Goal: Task Accomplishment & Management: Manage account settings

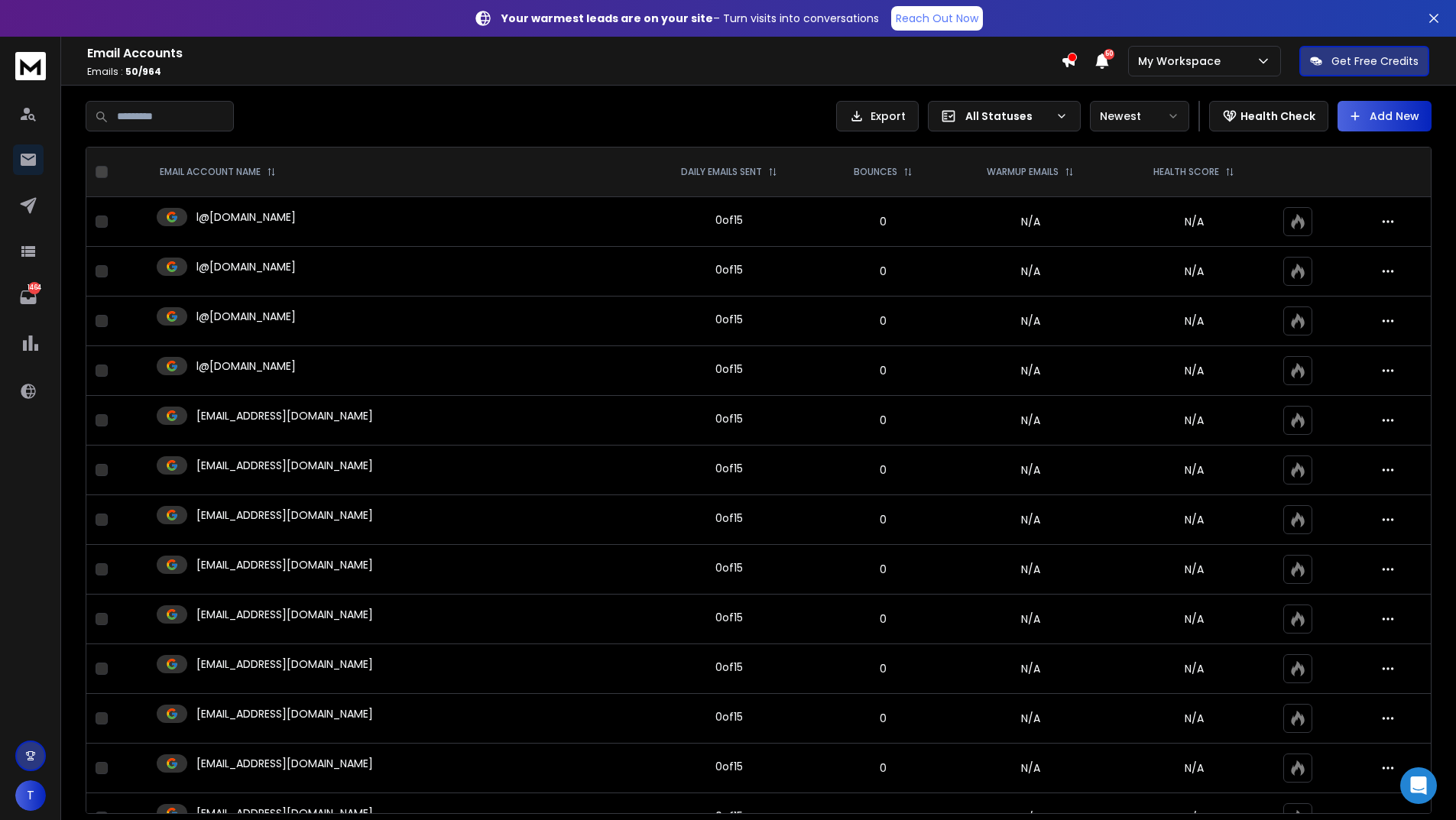
click at [1365, 115] on button "Add New" at bounding box center [1384, 116] width 94 height 31
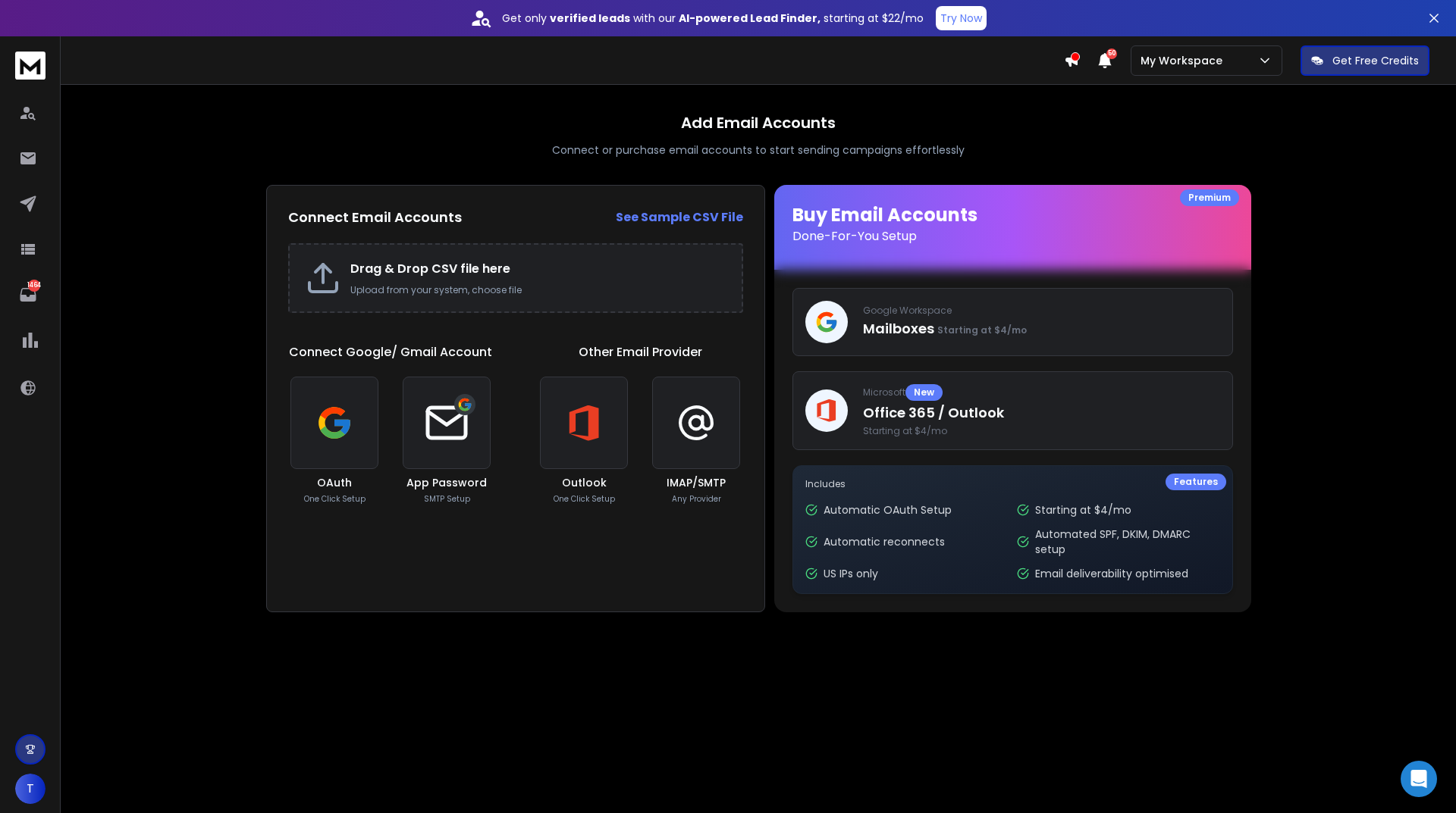
click at [337, 436] on icon at bounding box center [333, 432] width 25 height 13
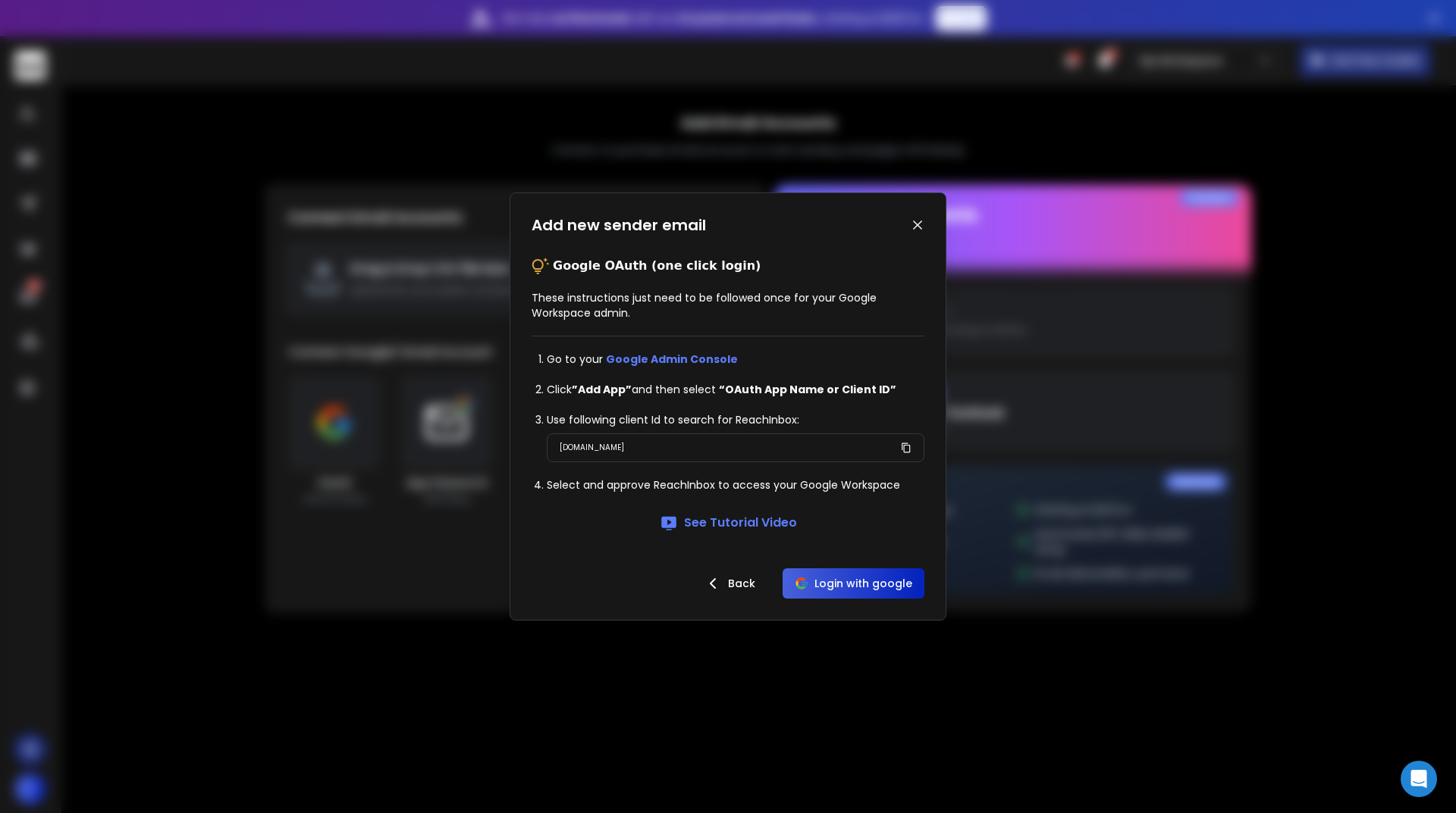
click at [848, 588] on button "Login with google" at bounding box center [854, 584] width 142 height 30
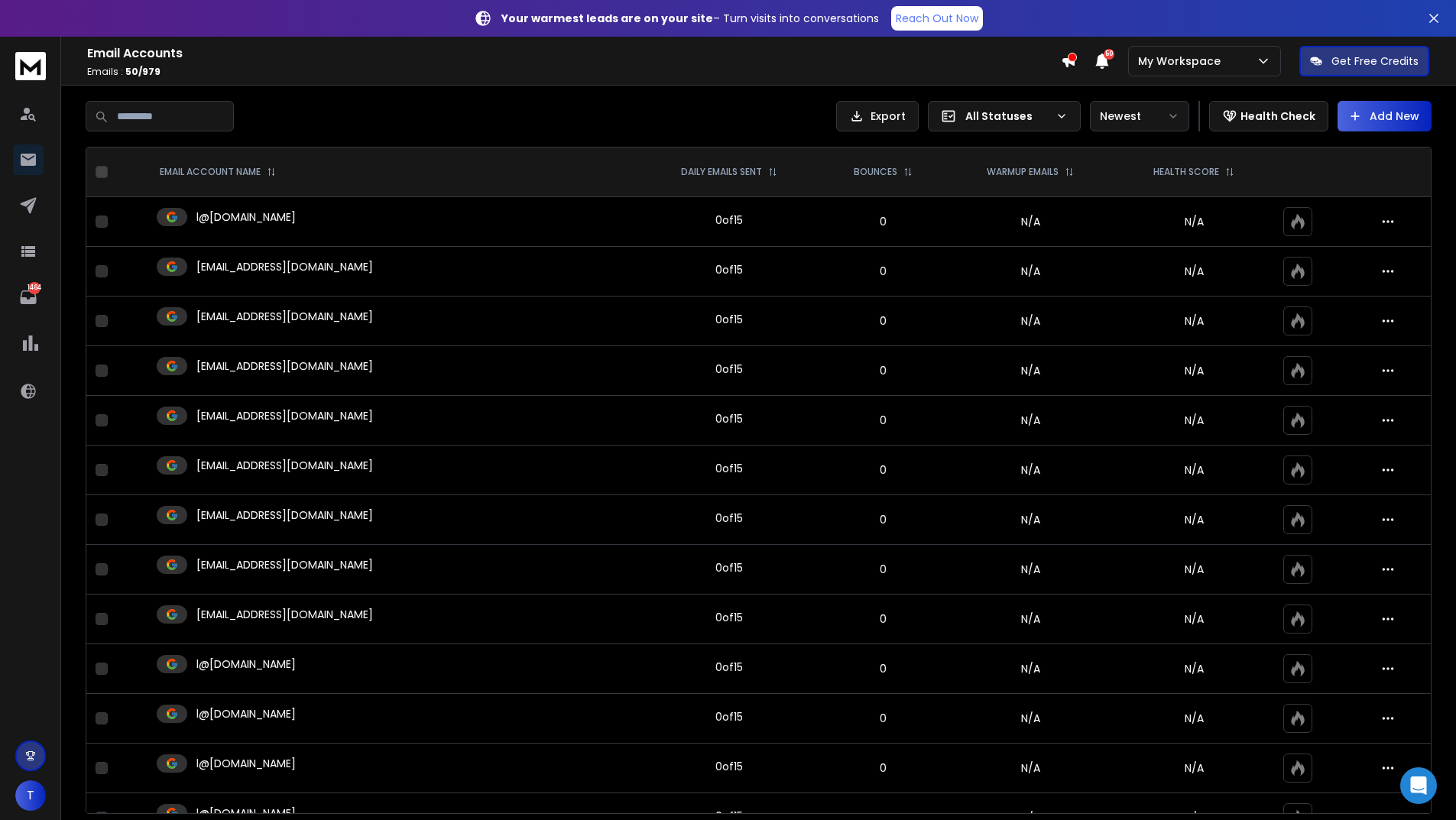
click at [1382, 120] on button "Add New" at bounding box center [1384, 116] width 94 height 31
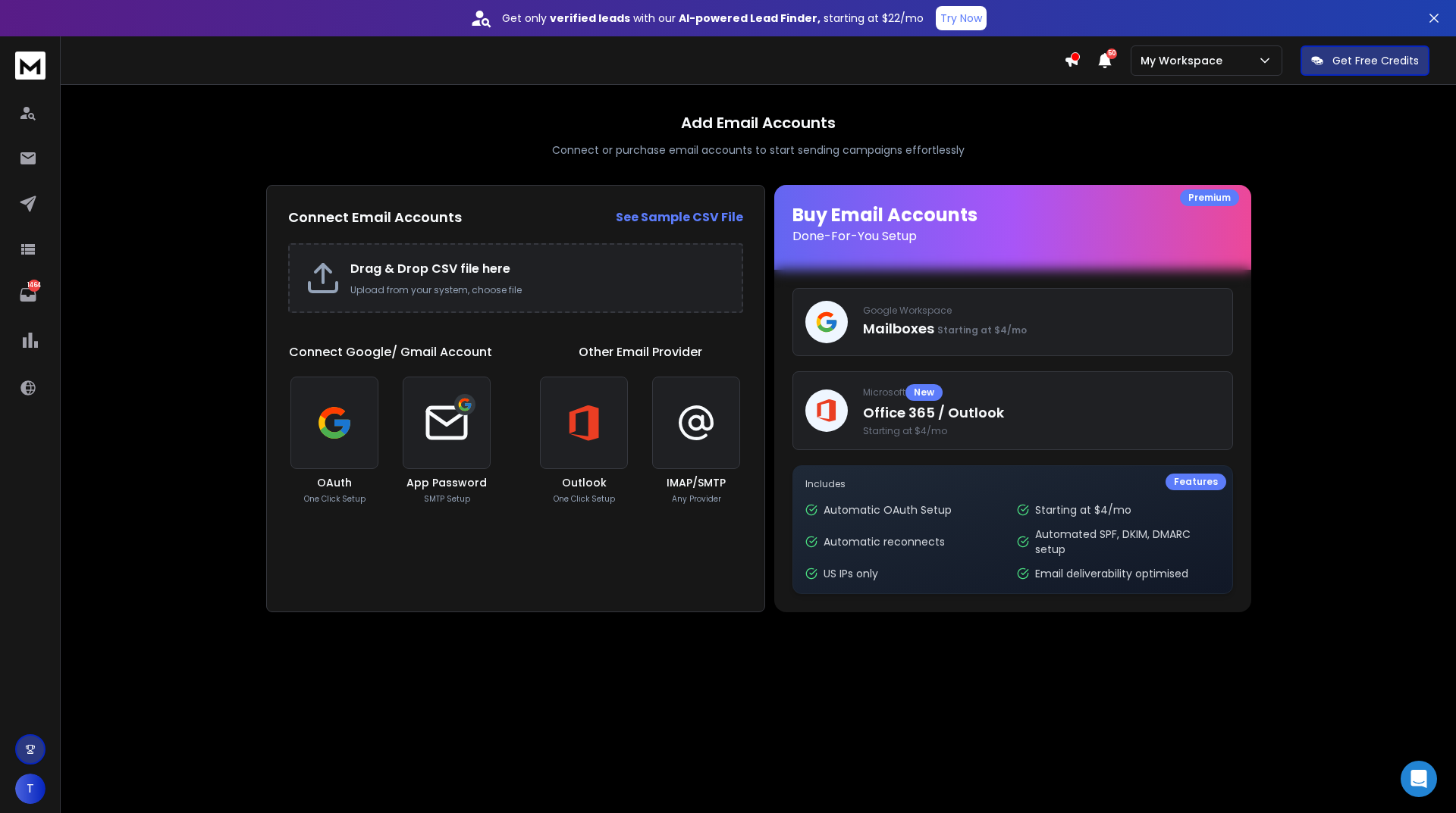
click at [306, 435] on div at bounding box center [335, 423] width 88 height 92
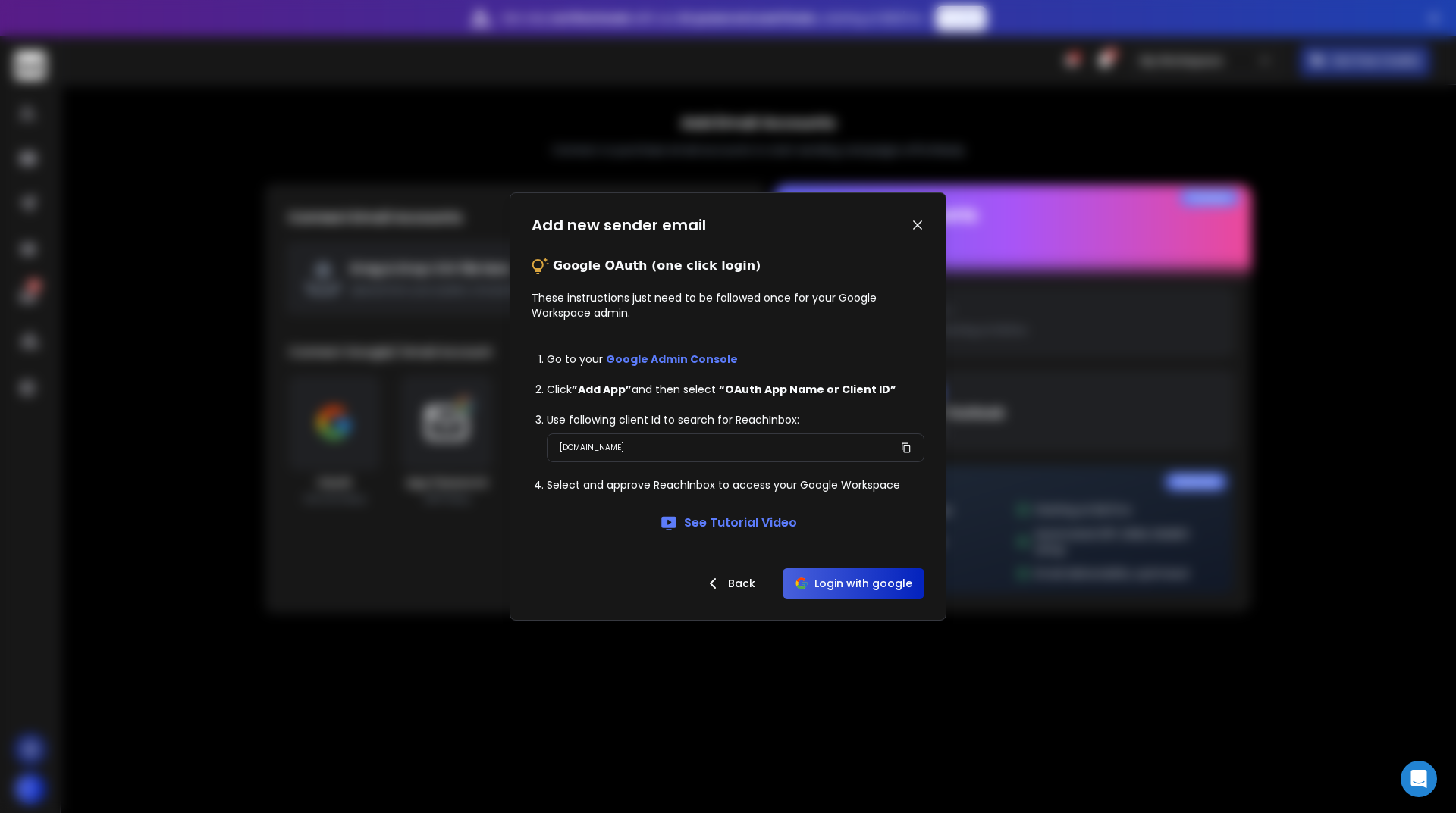
click at [855, 580] on button "Login with google" at bounding box center [854, 584] width 142 height 30
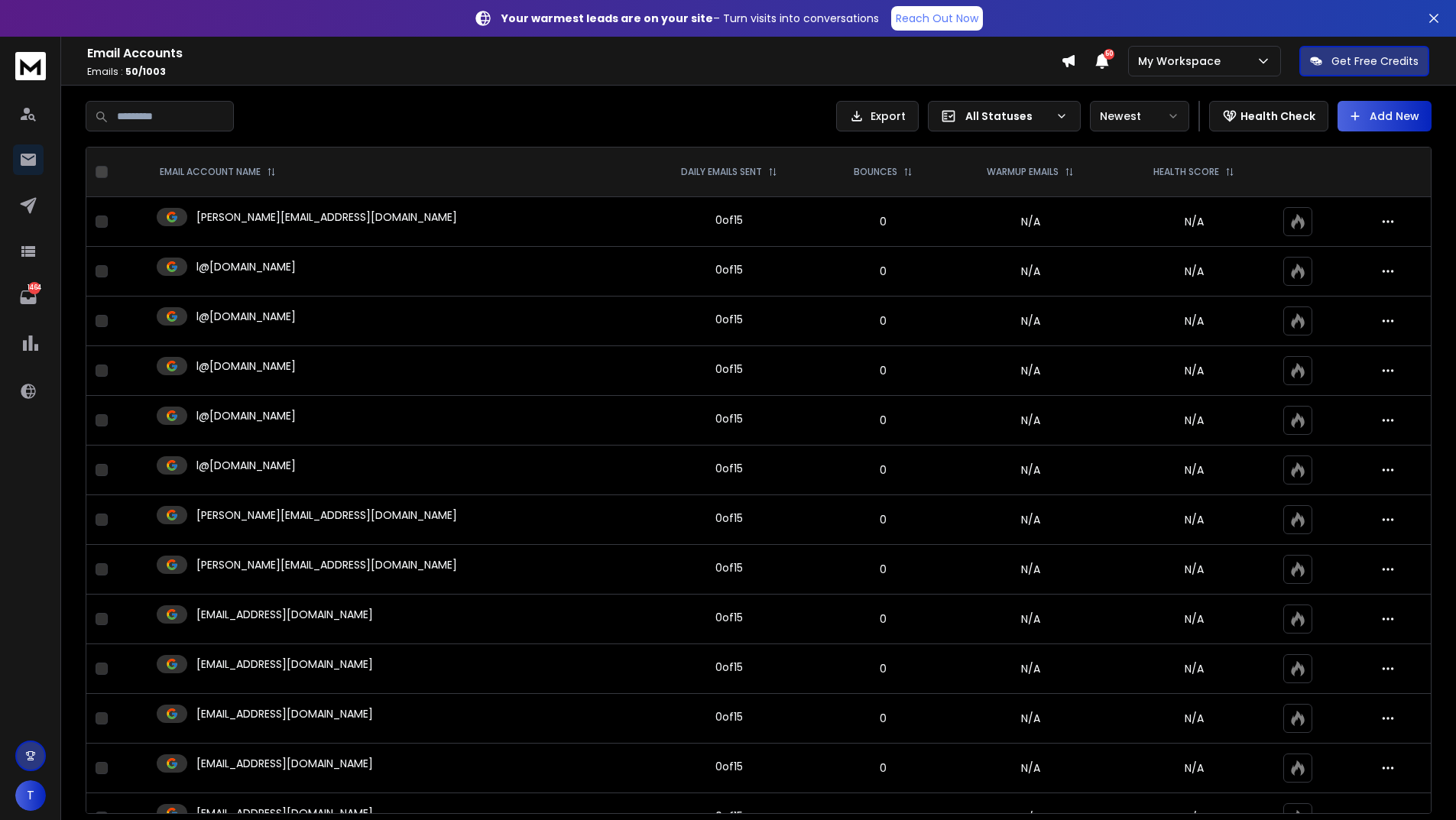
click at [1372, 115] on button "Add New" at bounding box center [1384, 116] width 94 height 31
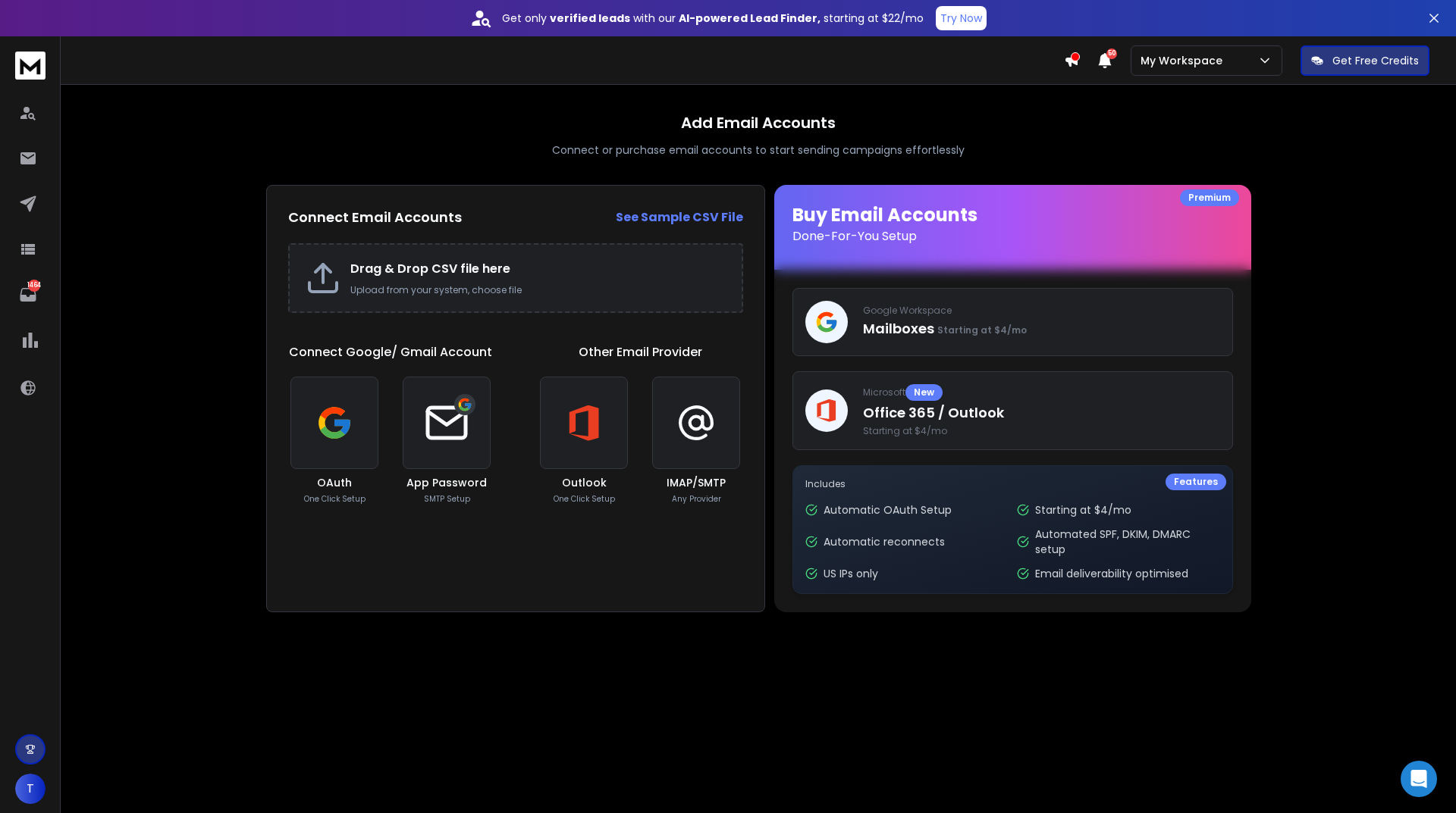
click at [326, 428] on icon at bounding box center [333, 432] width 25 height 13
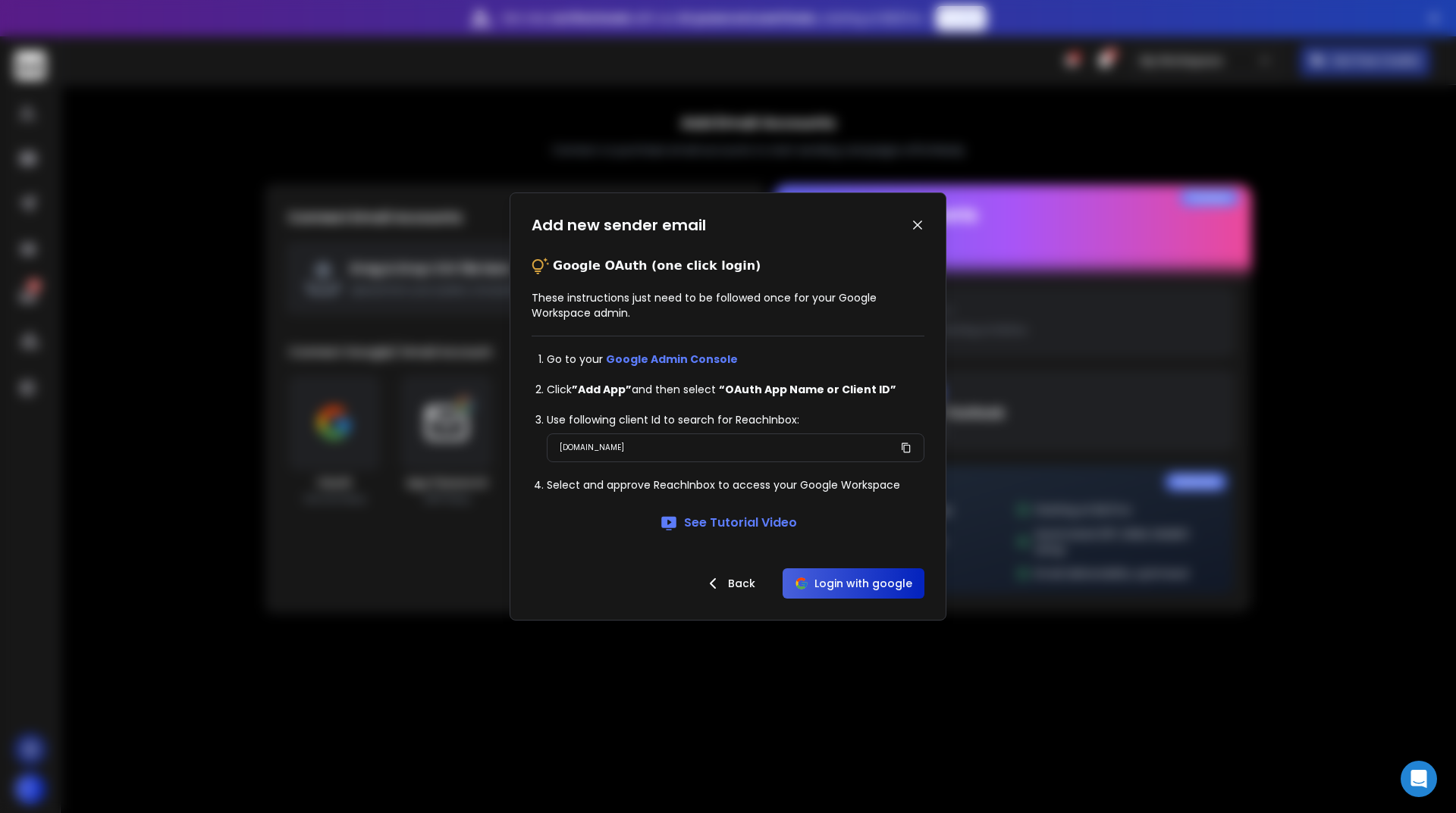
click at [866, 584] on button "Login with google" at bounding box center [854, 584] width 142 height 30
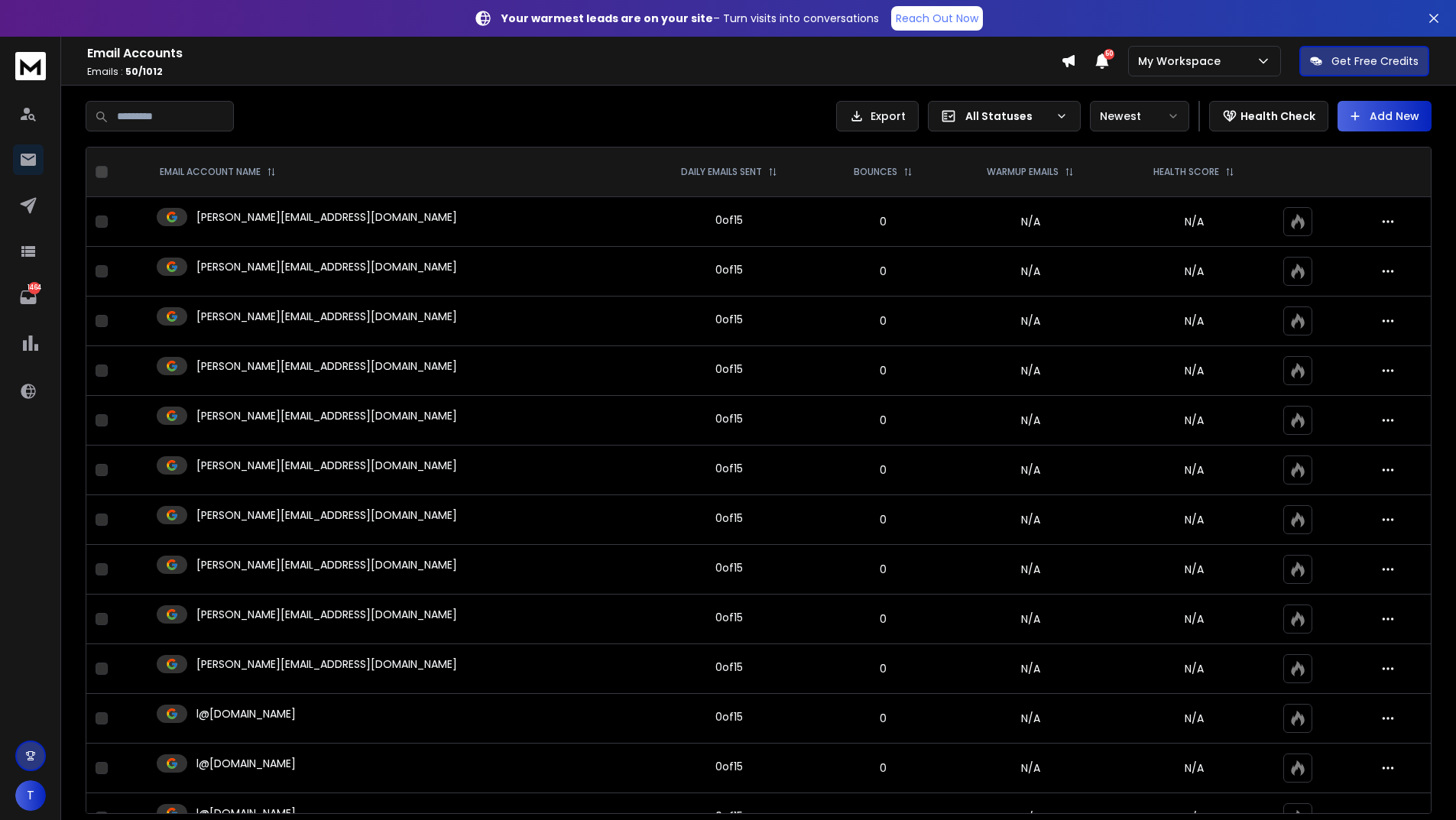
click at [1378, 112] on button "Add New" at bounding box center [1384, 116] width 94 height 31
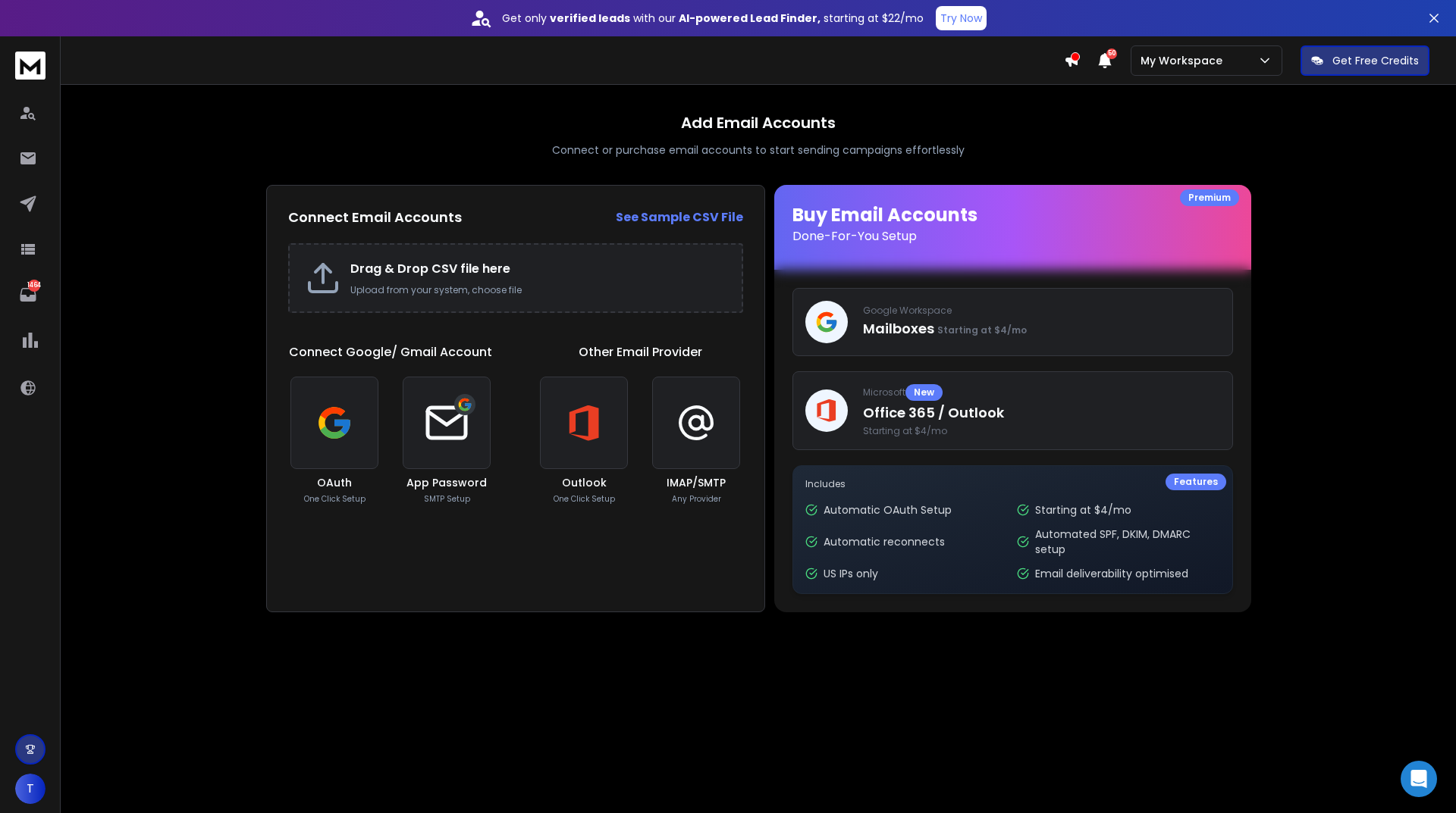
click at [340, 437] on icon at bounding box center [333, 432] width 25 height 13
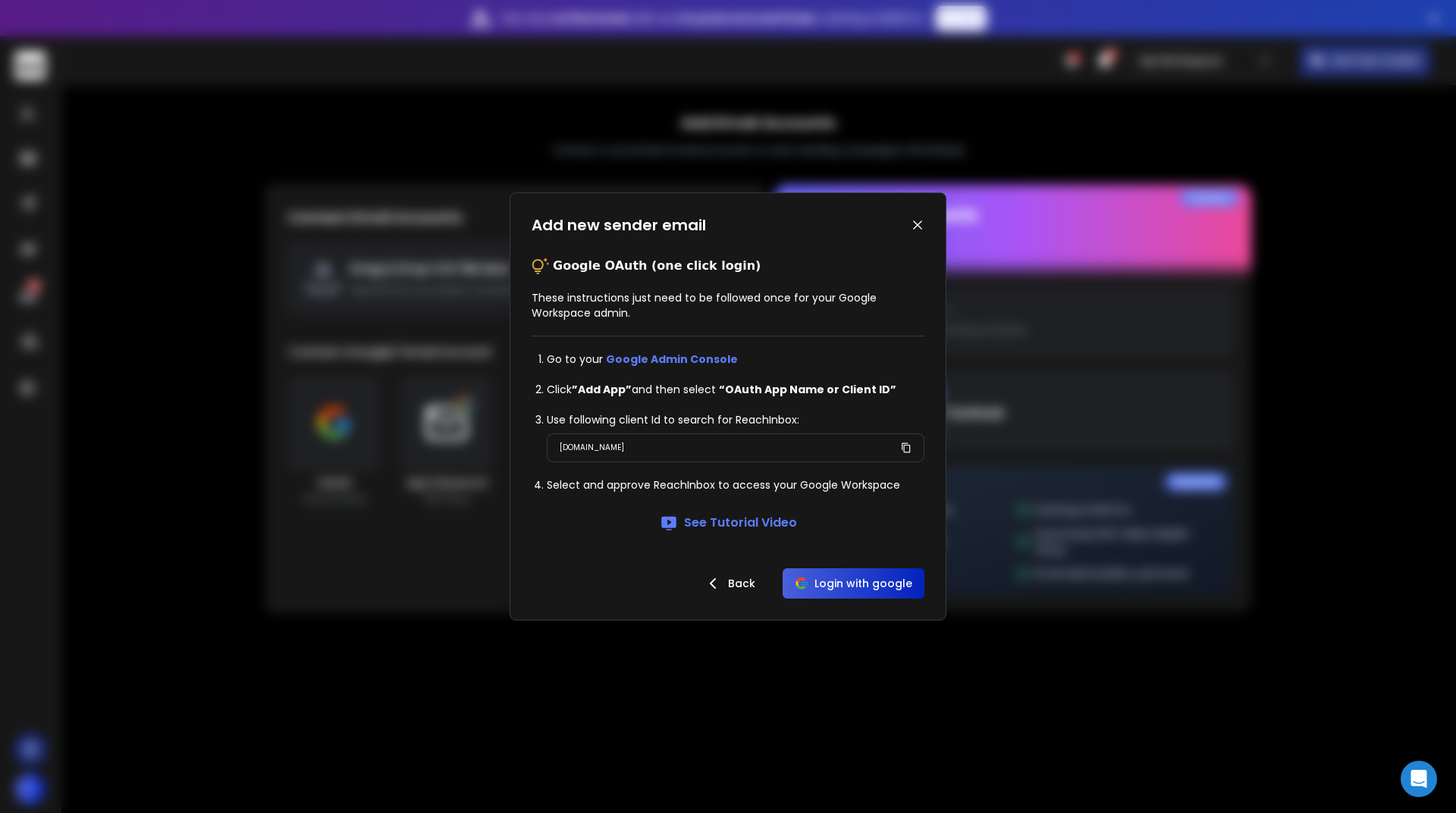
click at [834, 573] on button "Login with google" at bounding box center [854, 584] width 142 height 30
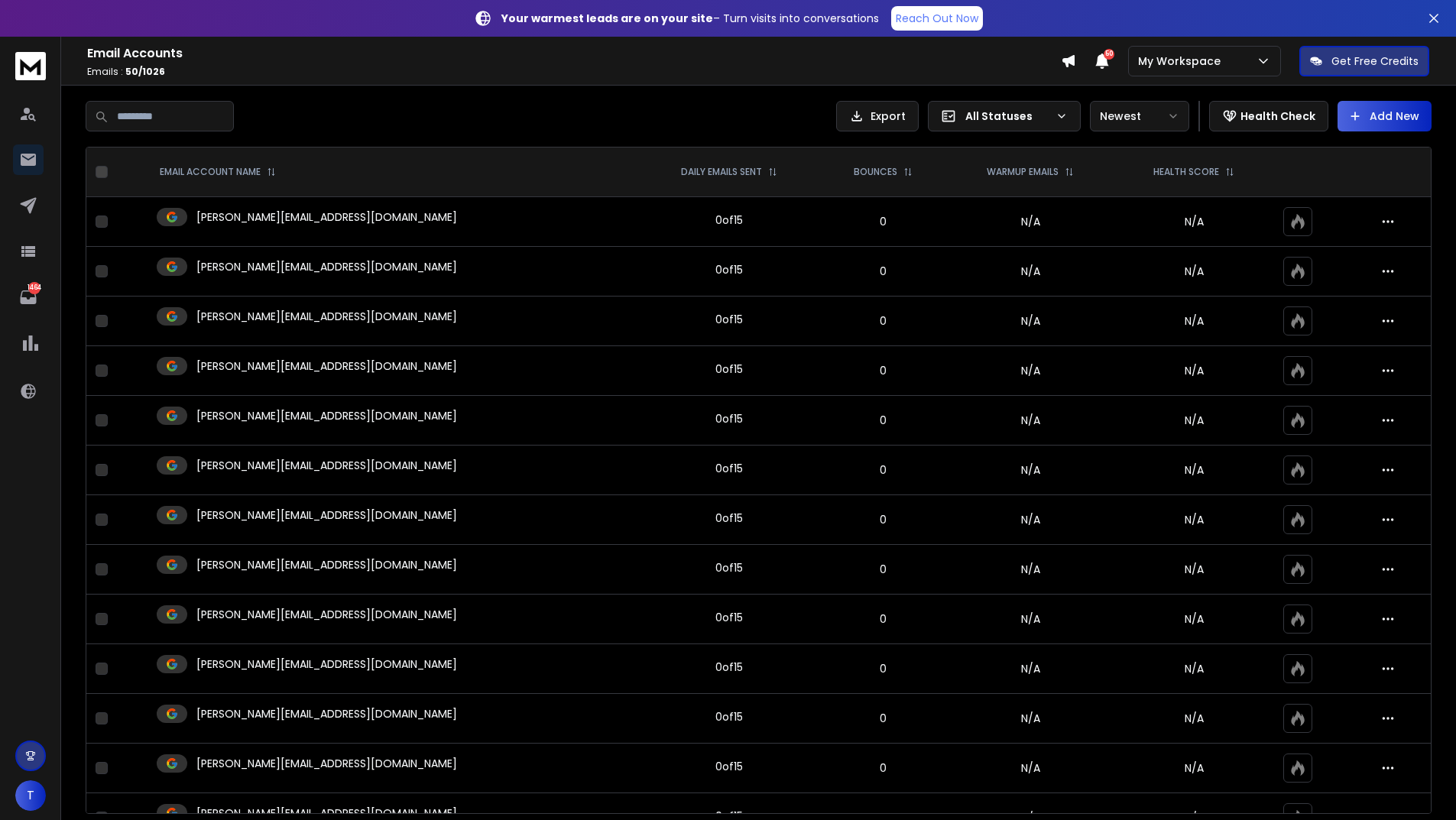
drag, startPoint x: 1397, startPoint y: 116, endPoint x: 1353, endPoint y: 199, distance: 93.9
click at [1396, 116] on button "Add New" at bounding box center [1384, 116] width 94 height 31
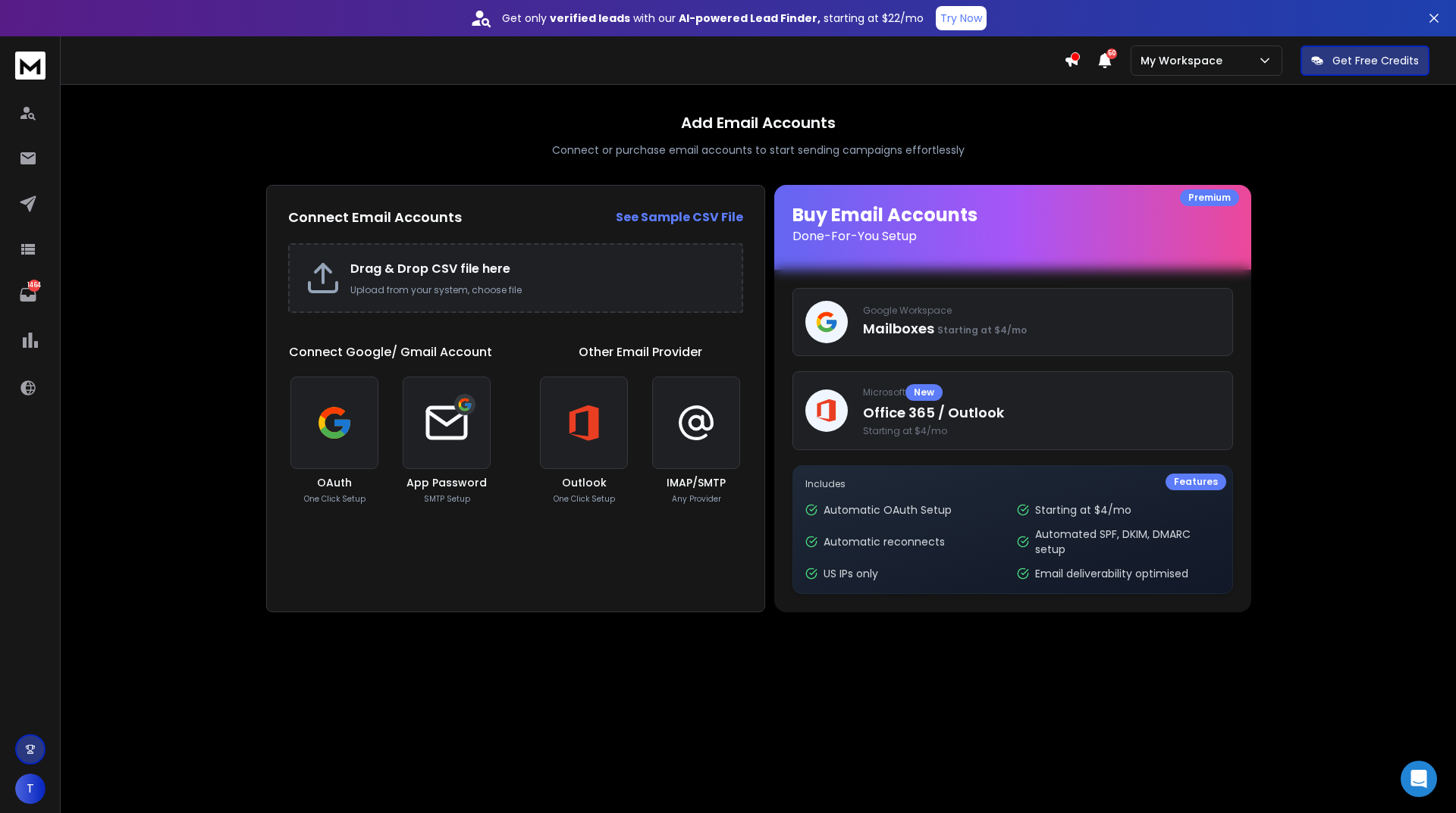
click at [327, 419] on icon at bounding box center [333, 413] width 25 height 12
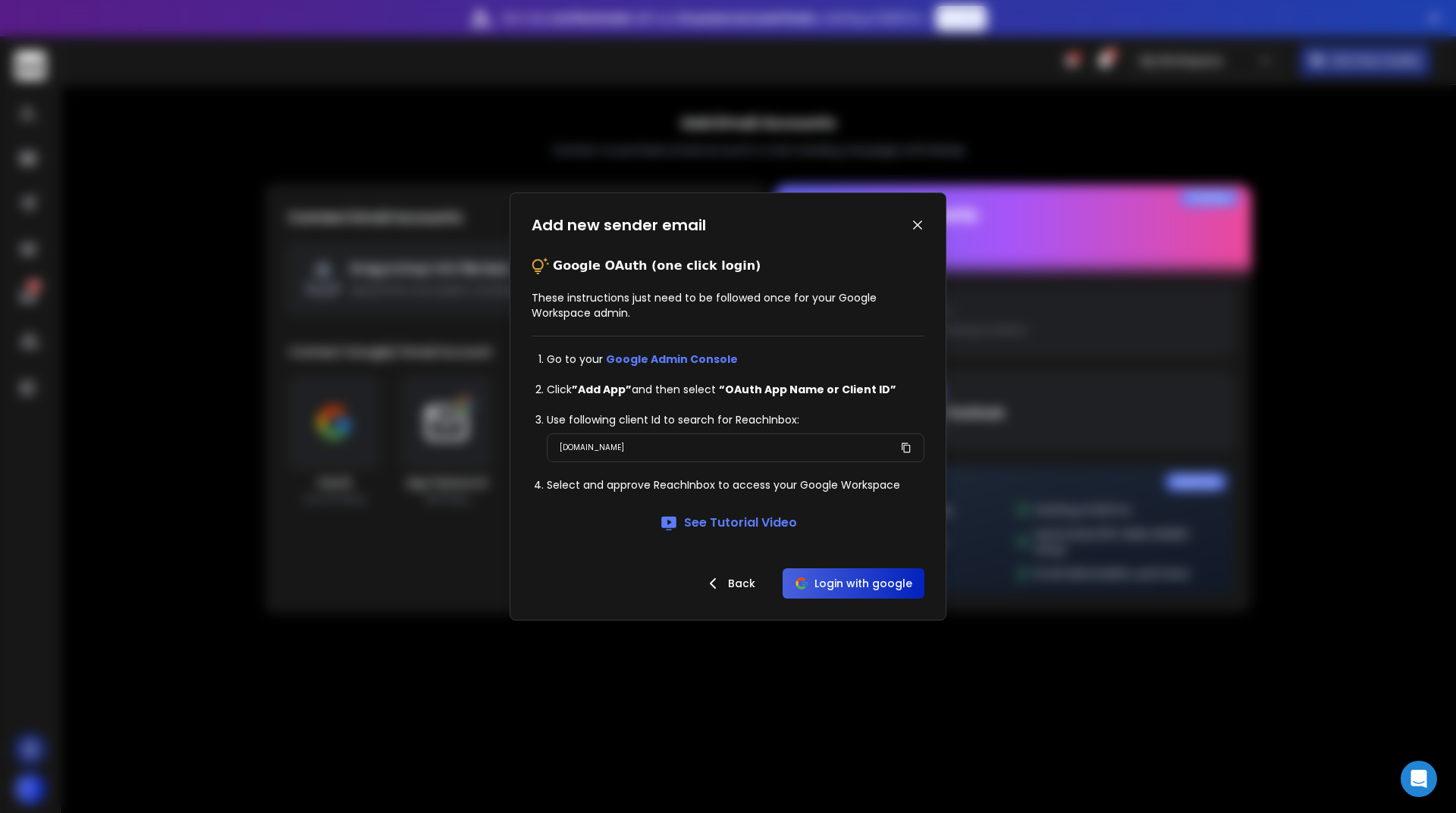
click at [895, 573] on button "Login with google" at bounding box center [854, 584] width 142 height 30
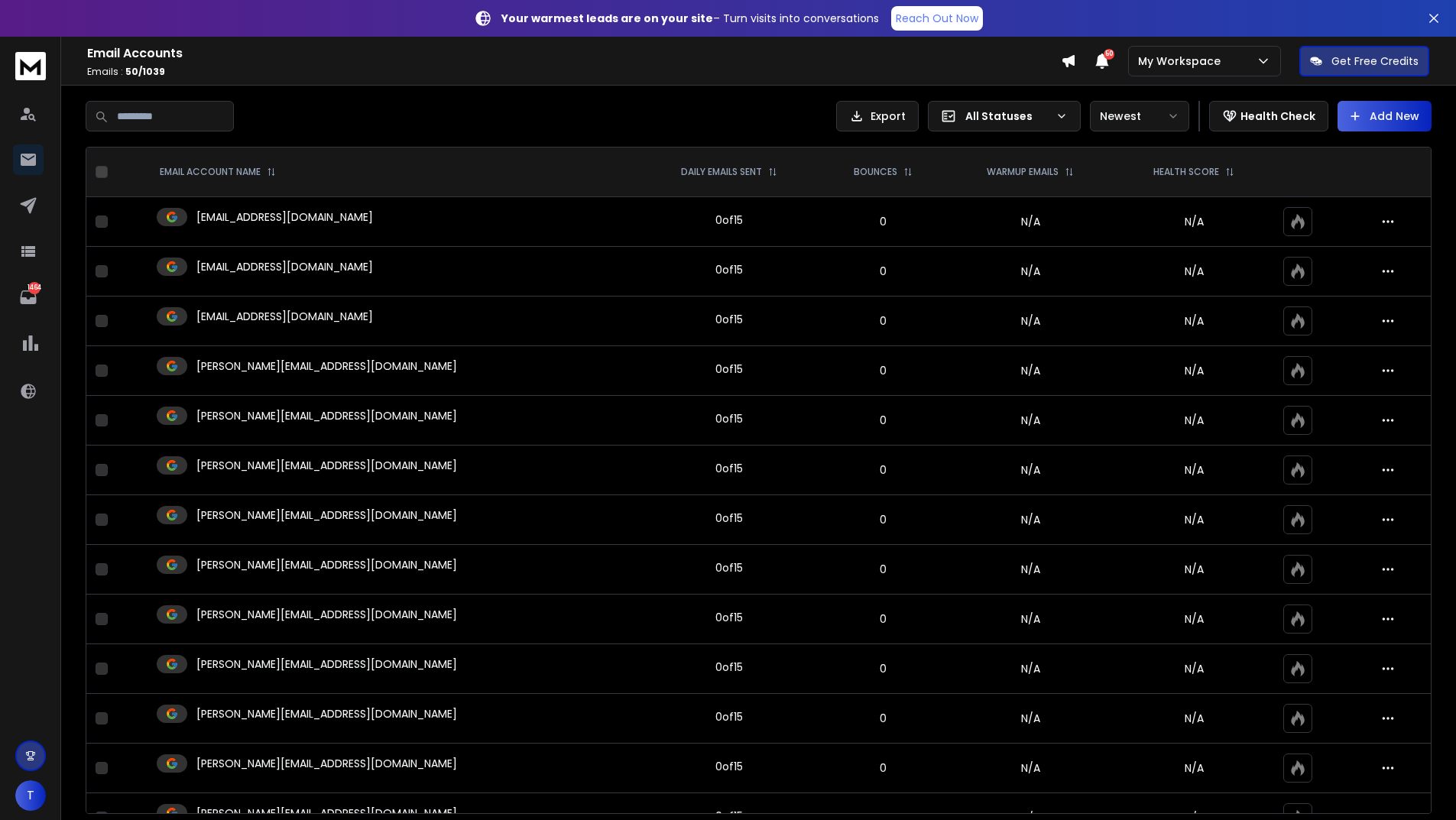
click at [1360, 119] on icon at bounding box center [1354, 116] width 11 height 11
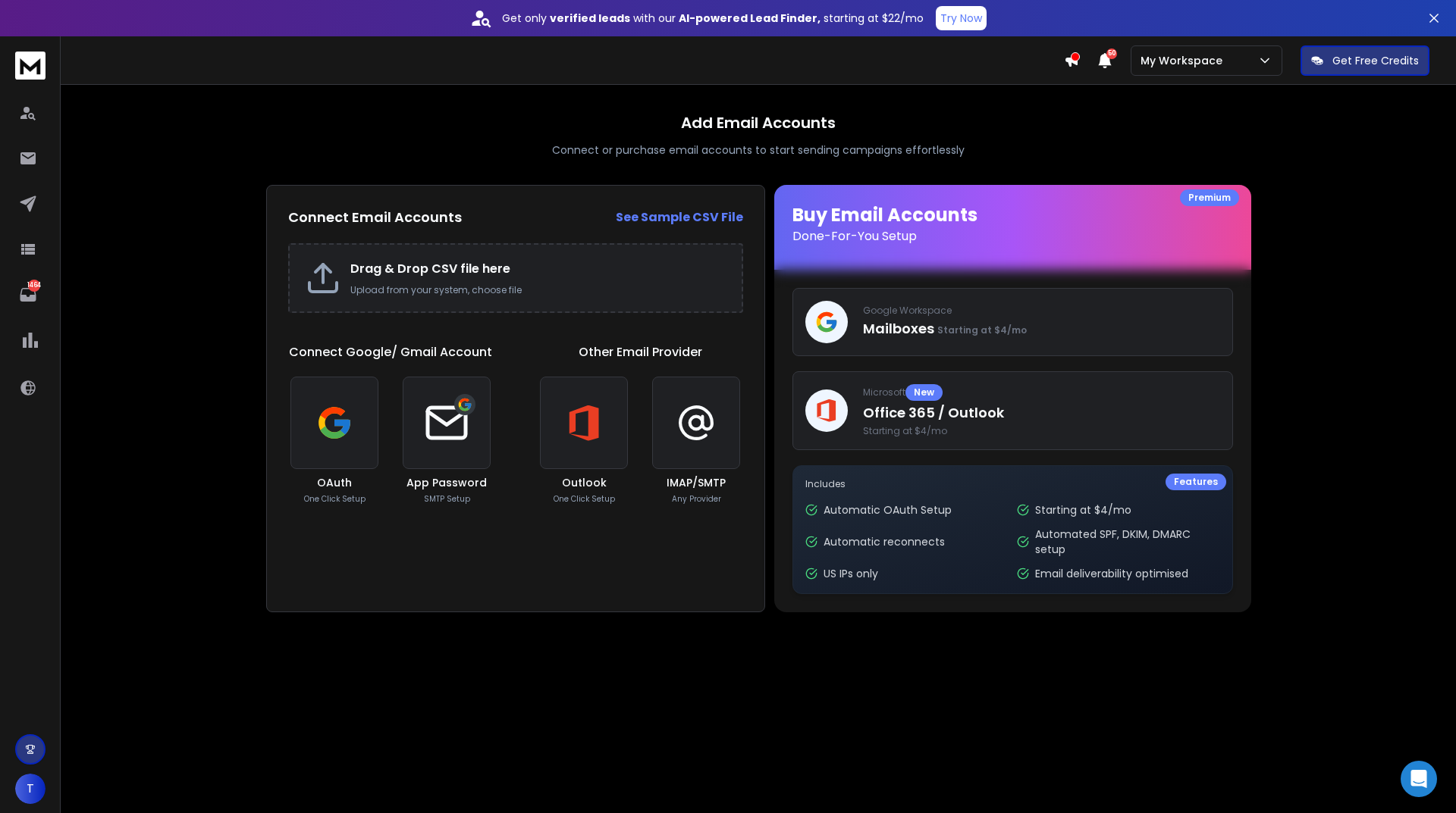
click at [318, 415] on div at bounding box center [335, 423] width 88 height 92
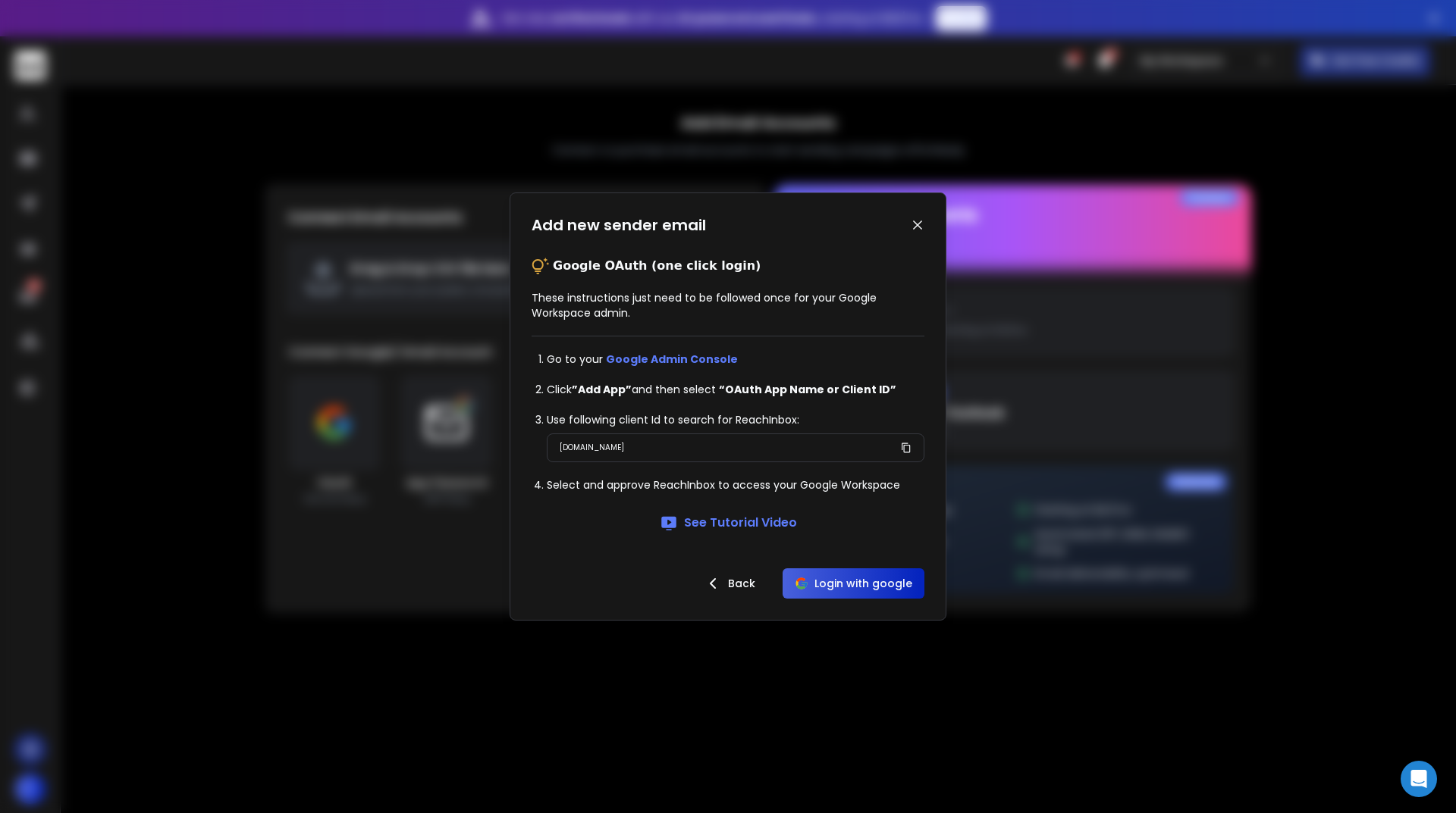
click at [854, 584] on button "Login with google" at bounding box center [854, 584] width 142 height 30
